Goal: Task Accomplishment & Management: Manage account settings

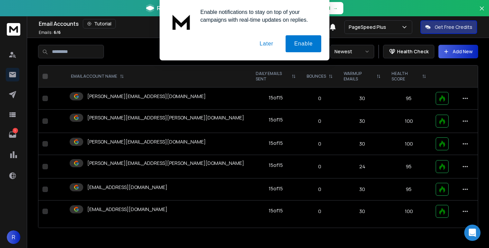
click at [263, 43] on button "Later" at bounding box center [266, 43] width 31 height 17
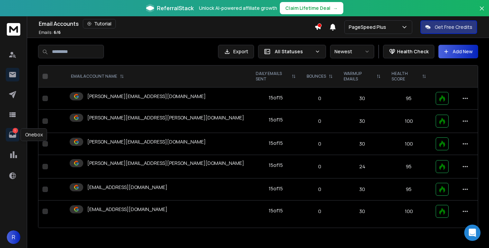
click at [13, 134] on icon at bounding box center [12, 135] width 8 height 8
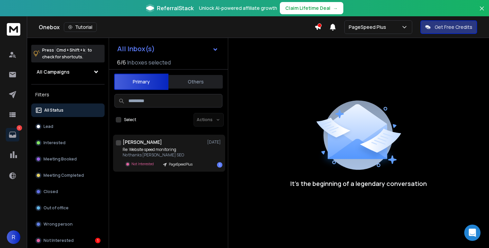
click at [163, 149] on p "Re: Website speed monitoring" at bounding box center [159, 149] width 74 height 5
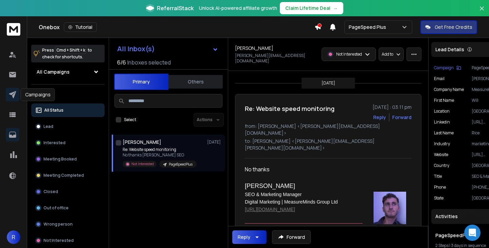
click at [12, 96] on icon at bounding box center [12, 95] width 8 height 8
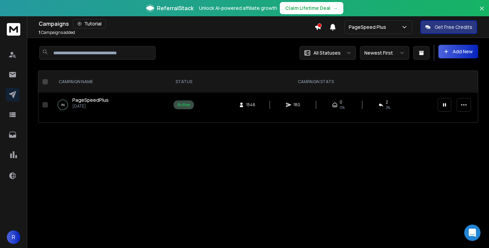
click at [88, 100] on span "PageSpeedPlus" at bounding box center [90, 100] width 36 height 6
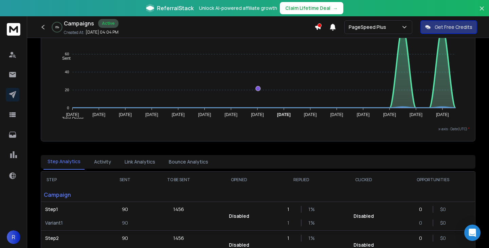
scroll to position [221, 0]
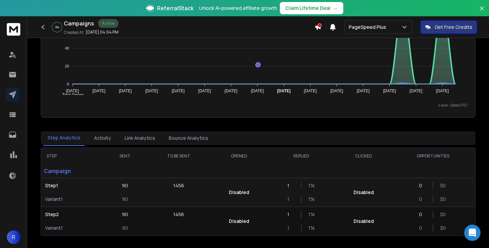
click at [61, 217] on p "Step 2" at bounding box center [72, 214] width 55 height 7
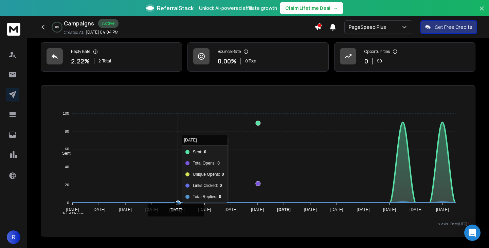
scroll to position [0, 0]
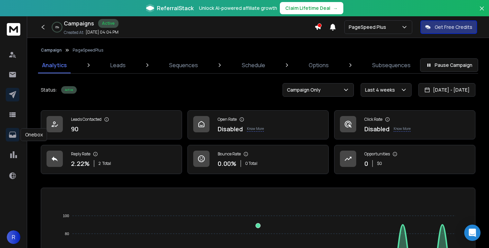
click at [14, 137] on icon at bounding box center [12, 135] width 7 height 6
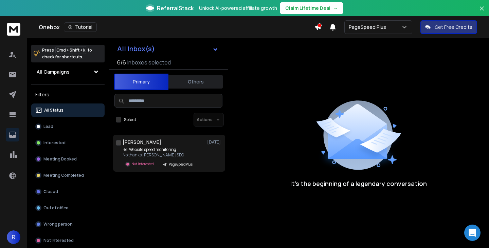
click at [116, 144] on button "button" at bounding box center [118, 142] width 5 height 5
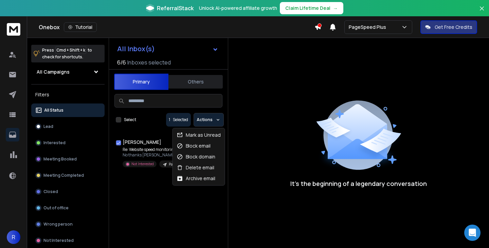
click at [214, 118] on button "Actions" at bounding box center [208, 120] width 30 height 14
click at [145, 200] on div "[PERSON_NAME] [DATE] Re: Website speed monitoring No thanks [PERSON_NAME] SEO N…" at bounding box center [168, 188] width 119 height 110
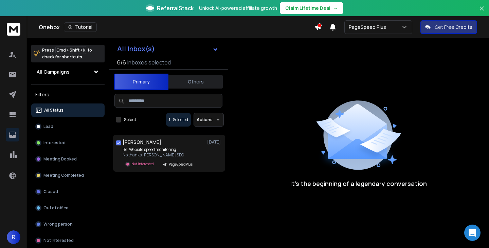
click at [136, 145] on h1 "[PERSON_NAME]" at bounding box center [141, 142] width 39 height 7
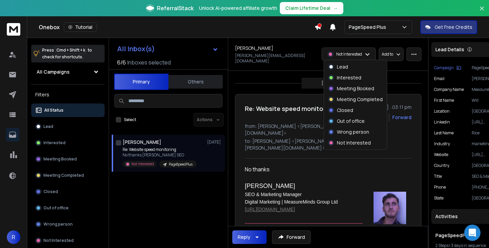
click at [375, 53] on div "Not Interested" at bounding box center [349, 54] width 54 height 13
click at [403, 58] on div "Add to" at bounding box center [391, 54] width 24 height 13
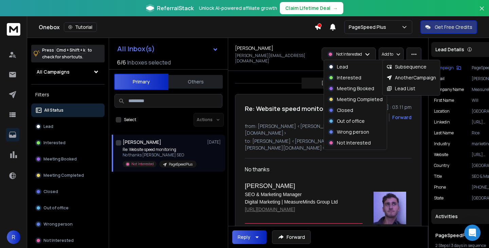
click at [296, 78] on div "[DATE]" at bounding box center [328, 83] width 186 height 11
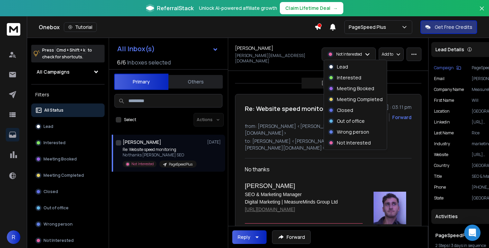
click at [418, 57] on button "button" at bounding box center [413, 55] width 15 height 14
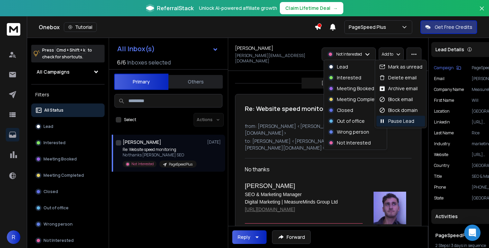
click at [390, 121] on div "Pause Lead" at bounding box center [396, 121] width 35 height 7
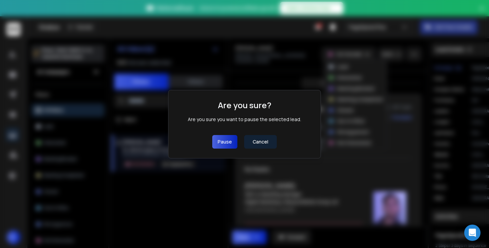
click at [229, 146] on button "Pause" at bounding box center [224, 142] width 25 height 14
